Goal: Task Accomplishment & Management: Use online tool/utility

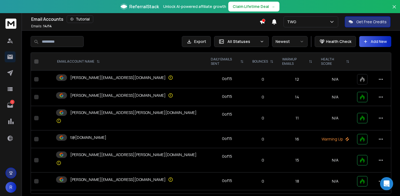
click at [396, 7] on icon "Close banner" at bounding box center [394, 6] width 5 height 5
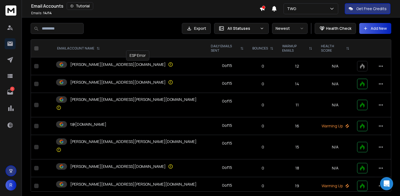
click at [170, 64] on icon at bounding box center [170, 64] width 1 height 2
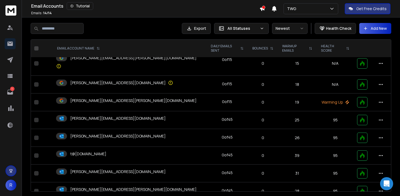
scroll to position [85, 0]
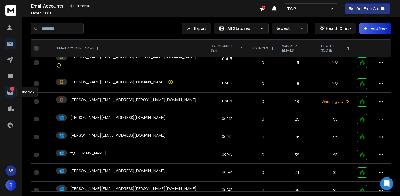
click at [10, 90] on icon at bounding box center [10, 92] width 7 height 7
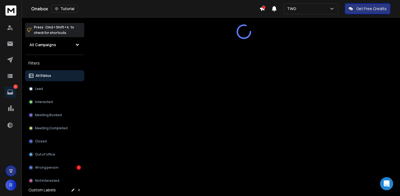
click at [51, 161] on div "All Status Lead Interested Meeting Booked Meeting Completed Closed Out of offic…" at bounding box center [54, 128] width 59 height 116
click at [47, 165] on button "Wrong person 1" at bounding box center [54, 167] width 59 height 11
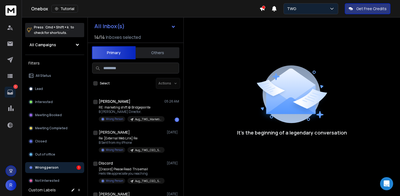
click at [315, 9] on div "TWG" at bounding box center [311, 8] width 48 height 5
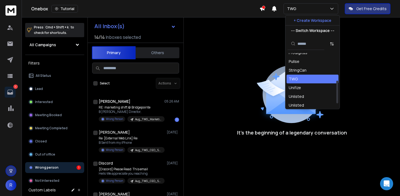
scroll to position [67, 0]
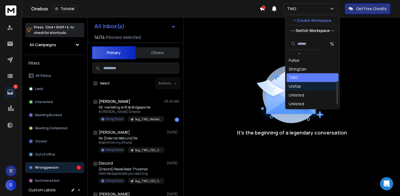
click at [305, 86] on div "Unifize" at bounding box center [313, 86] width 52 height 9
